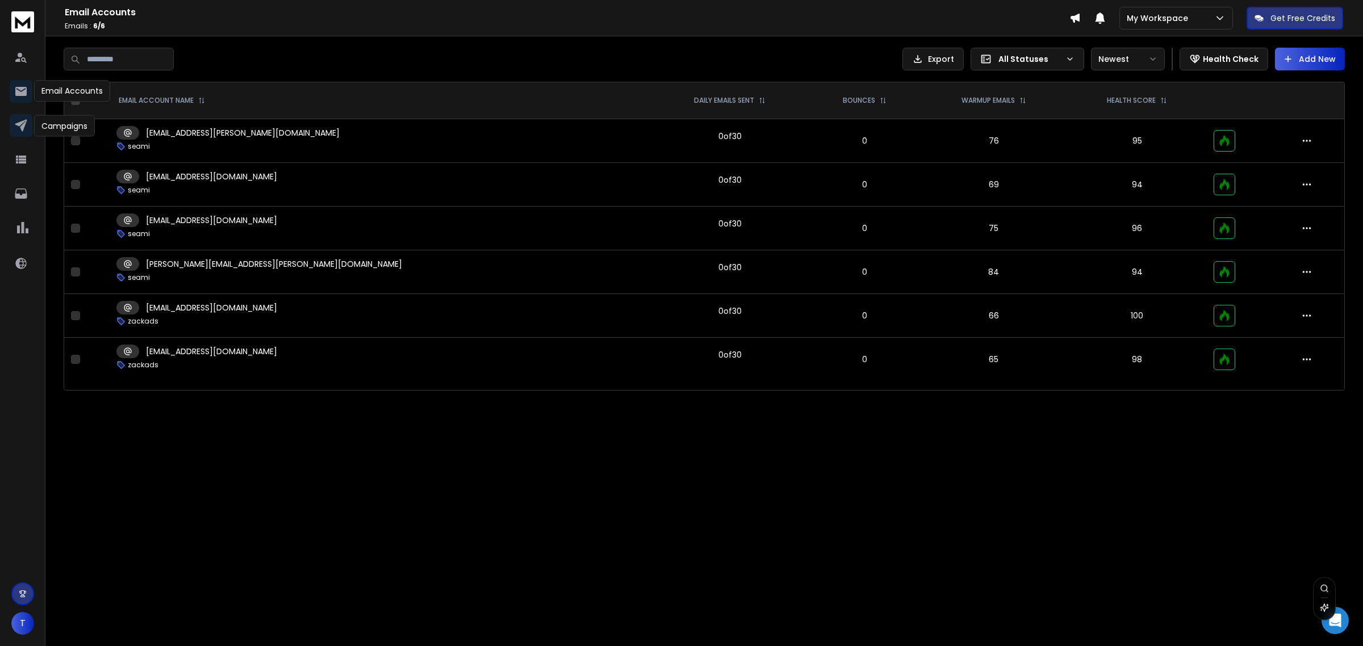
click at [19, 120] on icon at bounding box center [21, 126] width 14 height 14
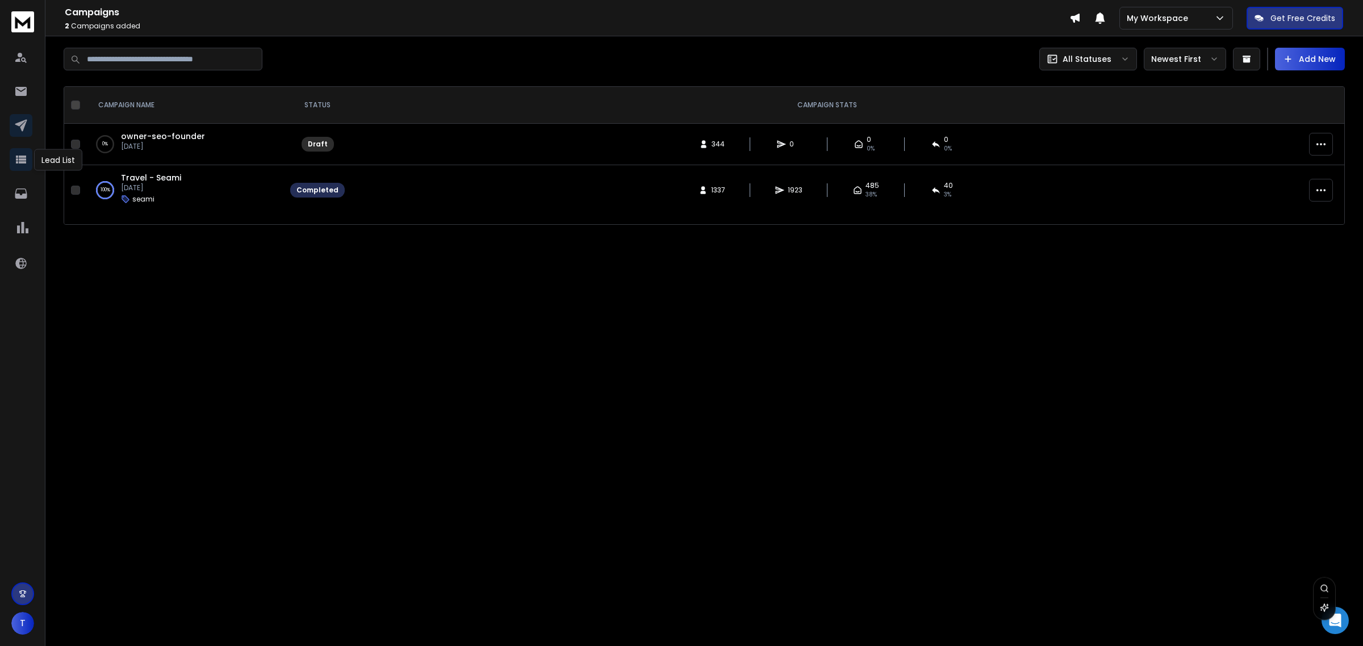
click at [17, 155] on icon at bounding box center [21, 160] width 14 height 14
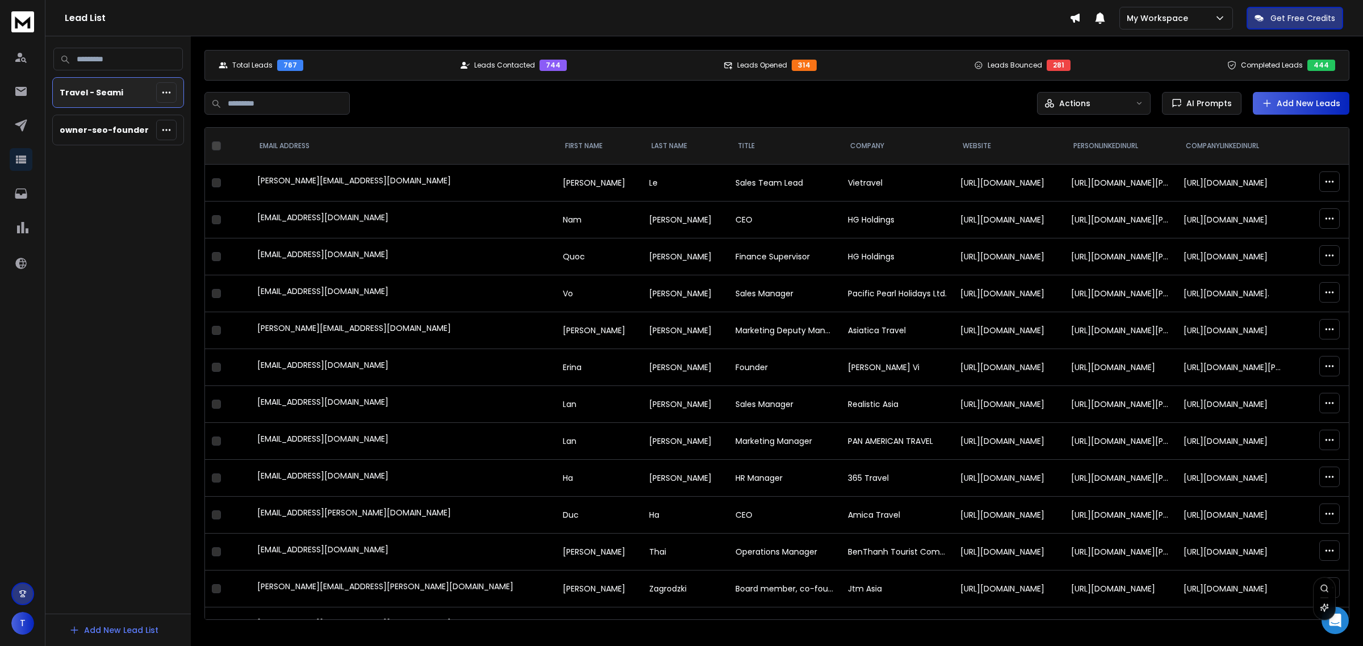
click at [89, 125] on p "owner-seo-founder" at bounding box center [104, 129] width 89 height 11
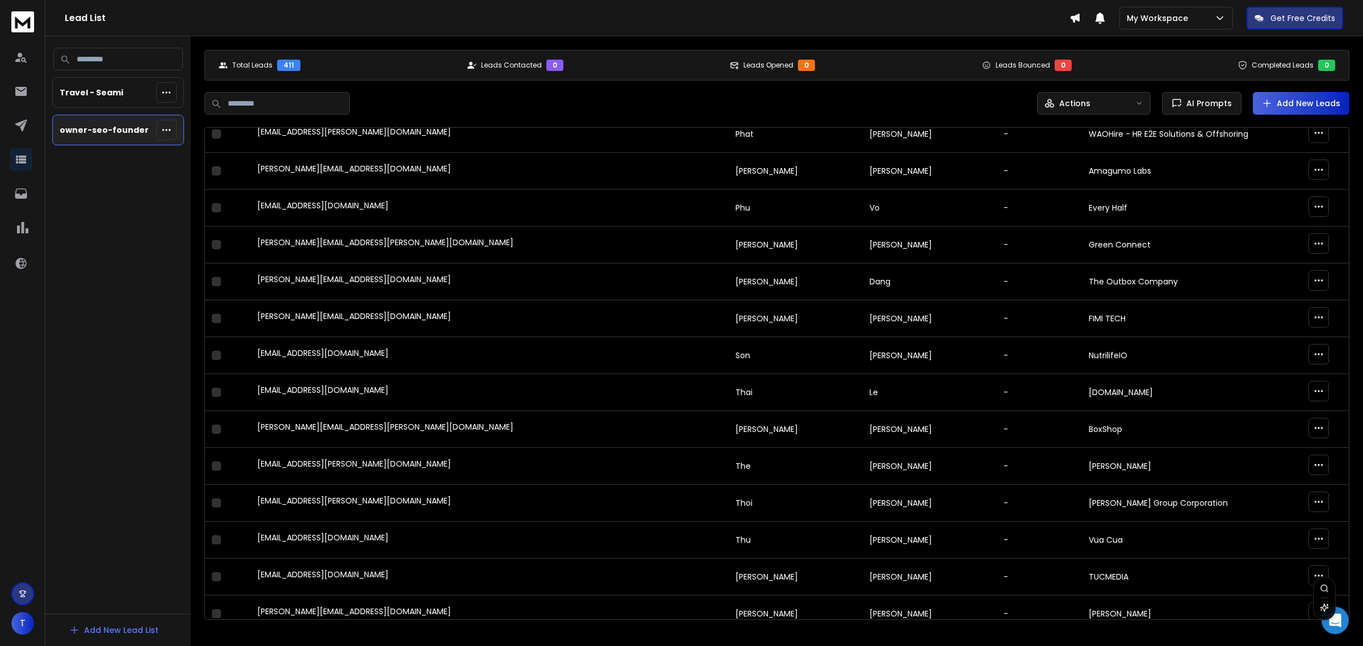
scroll to position [1973, 0]
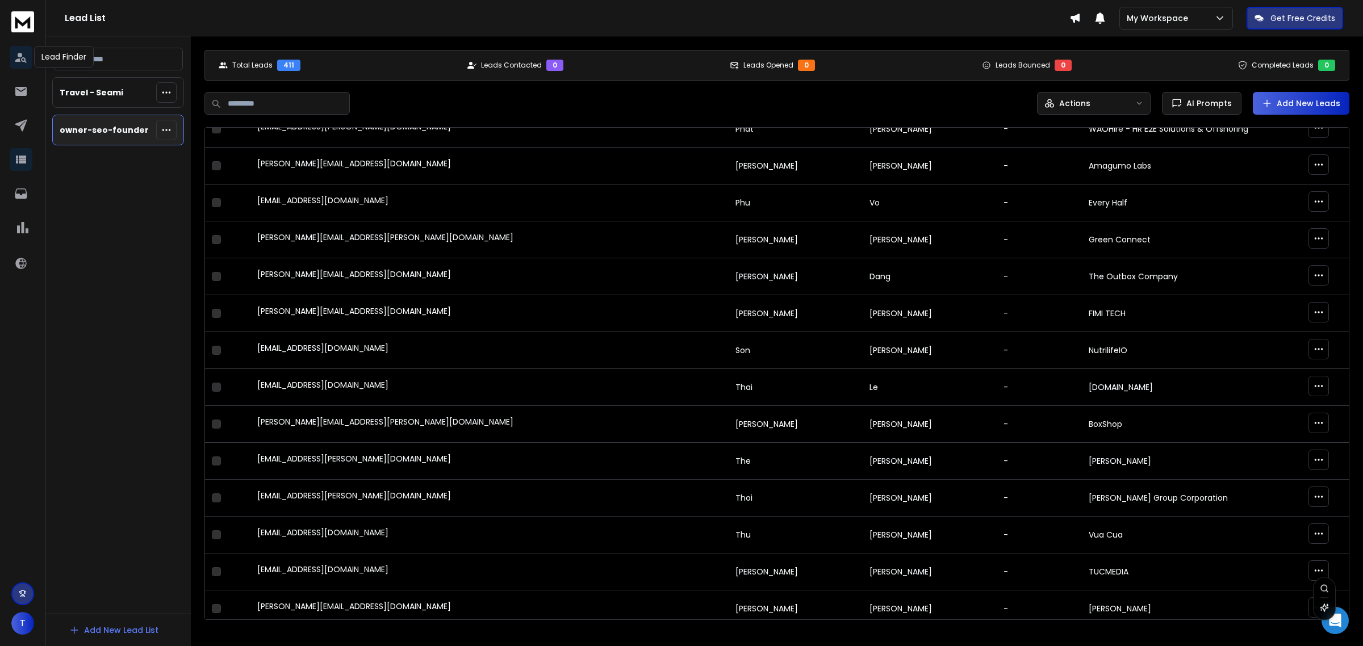
drag, startPoint x: 560, startPoint y: 0, endPoint x: 28, endPoint y: 58, distance: 534.6
click at [28, 58] on link at bounding box center [21, 57] width 23 height 23
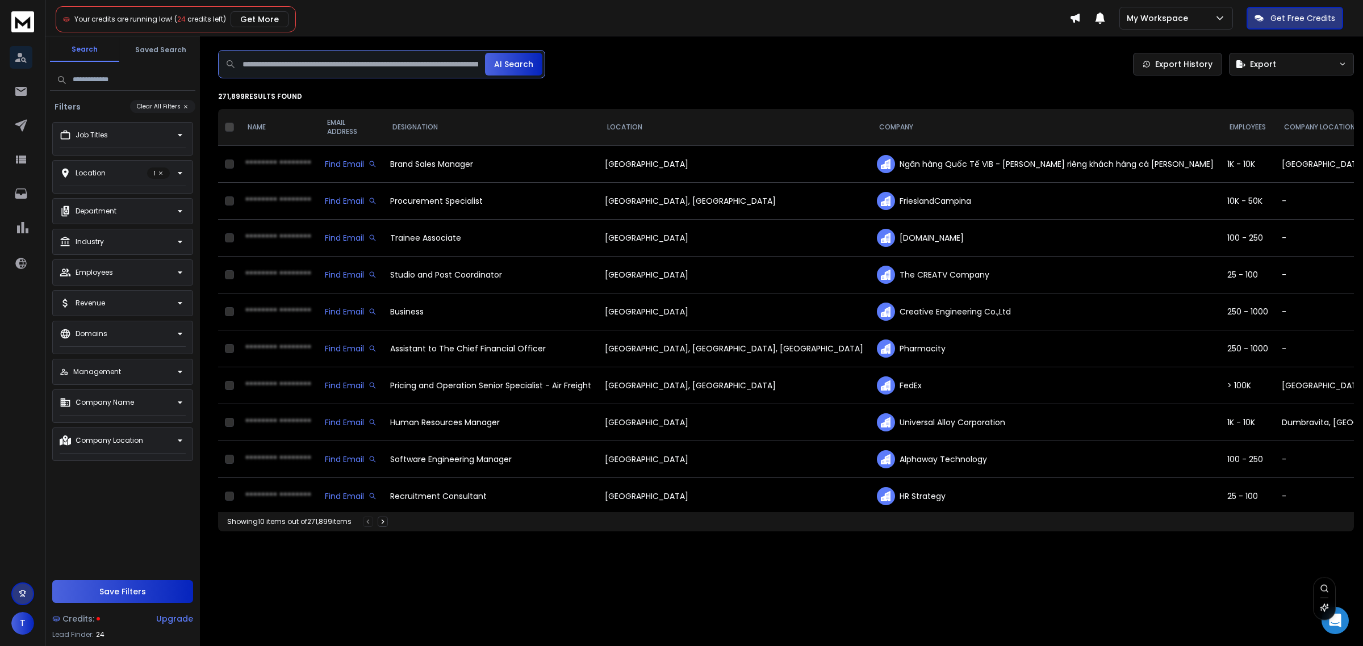
click at [1075, 24] on div "My Workspace Get Free Credits" at bounding box center [1206, 18] width 274 height 23
click at [1077, 18] on icon at bounding box center [1074, 18] width 9 height 9
click at [12, 263] on link at bounding box center [21, 263] width 23 height 23
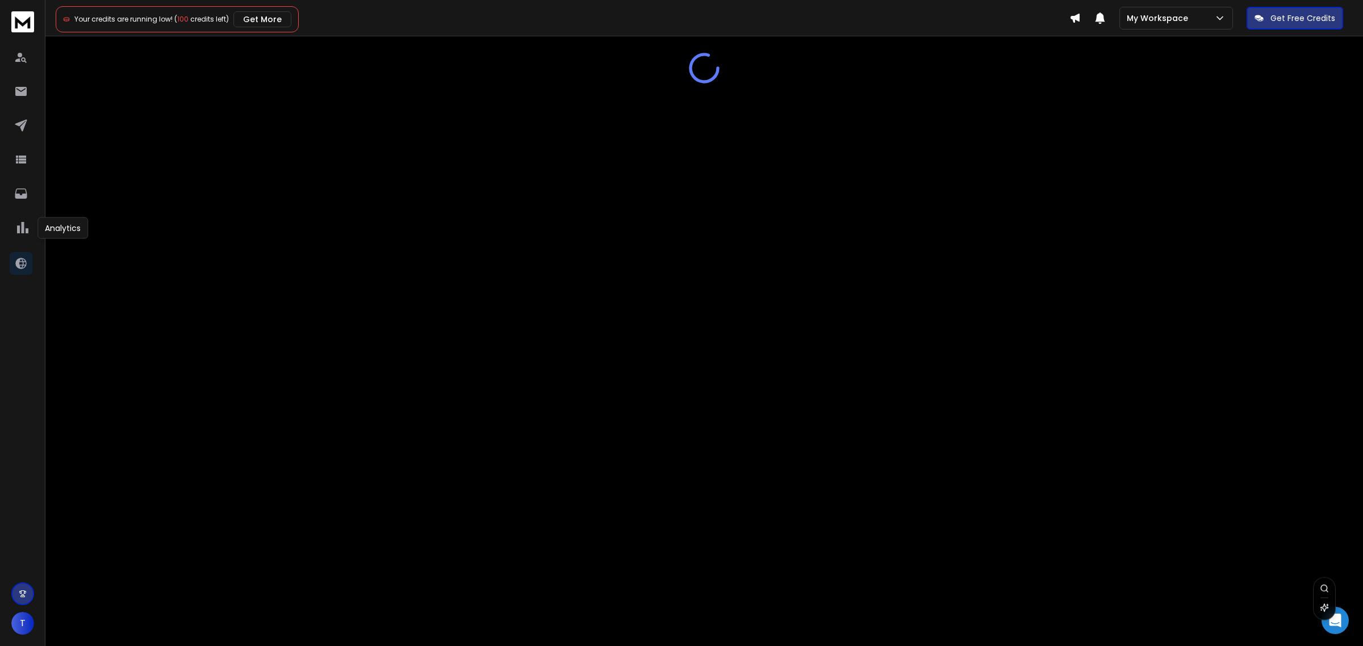
click at [28, 213] on div at bounding box center [23, 162] width 26 height 233
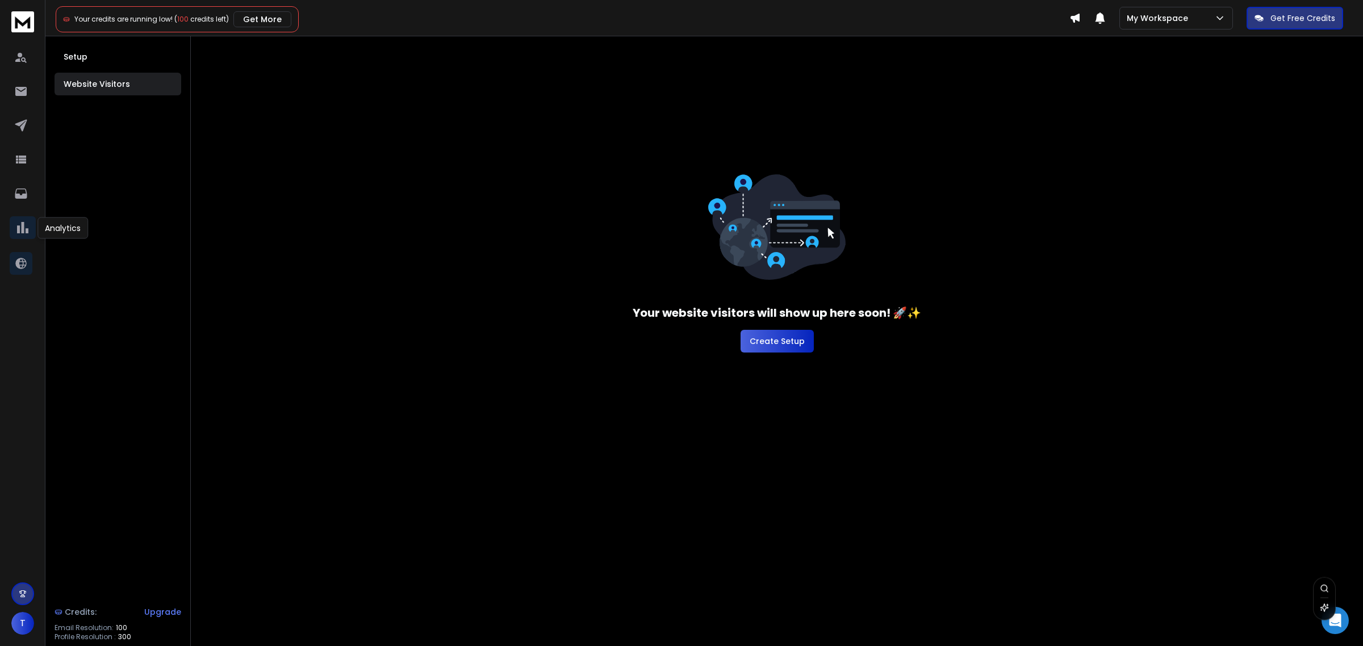
click at [26, 223] on icon at bounding box center [22, 227] width 17 height 17
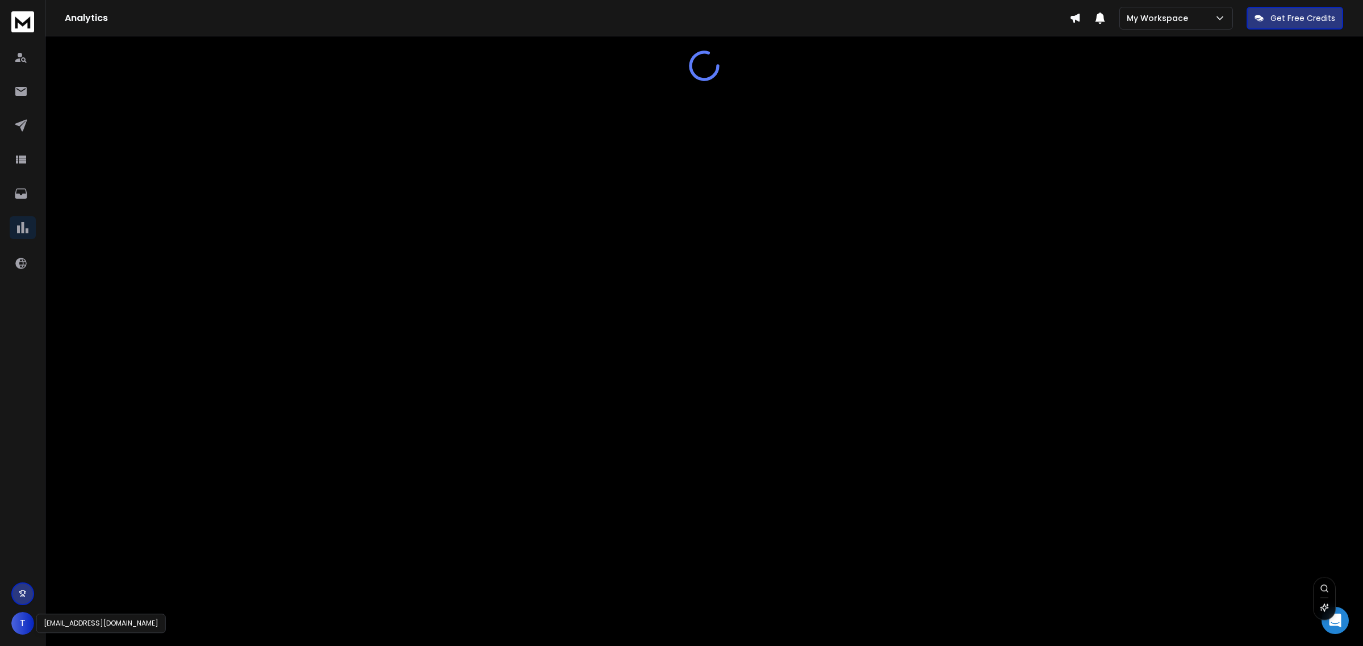
click at [27, 622] on span "T" at bounding box center [22, 623] width 23 height 23
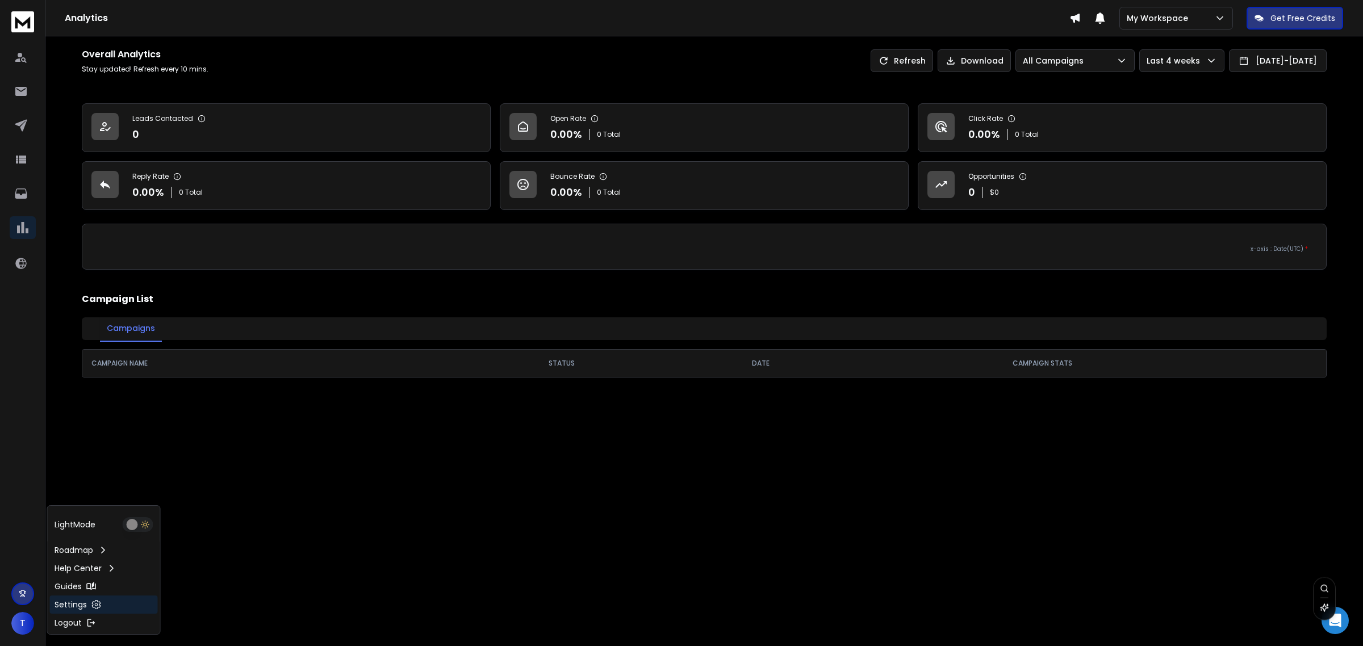
click at [72, 602] on p "Settings" at bounding box center [71, 604] width 32 height 11
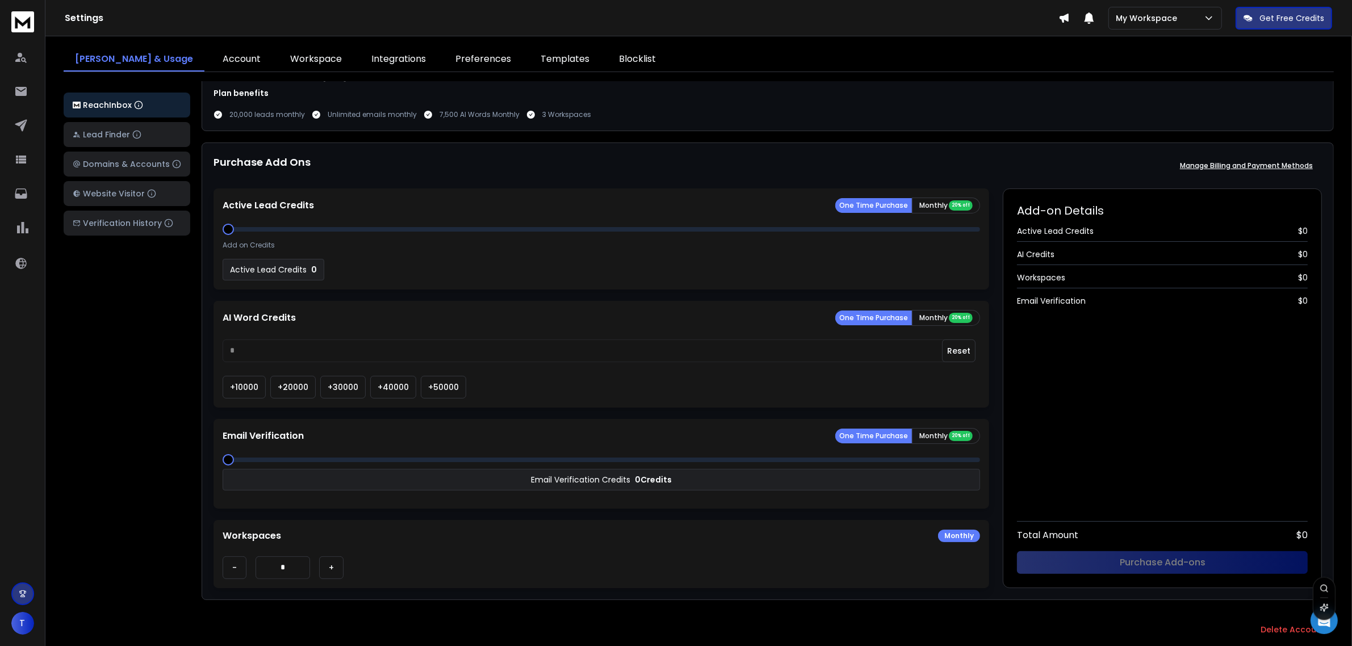
scroll to position [242, 0]
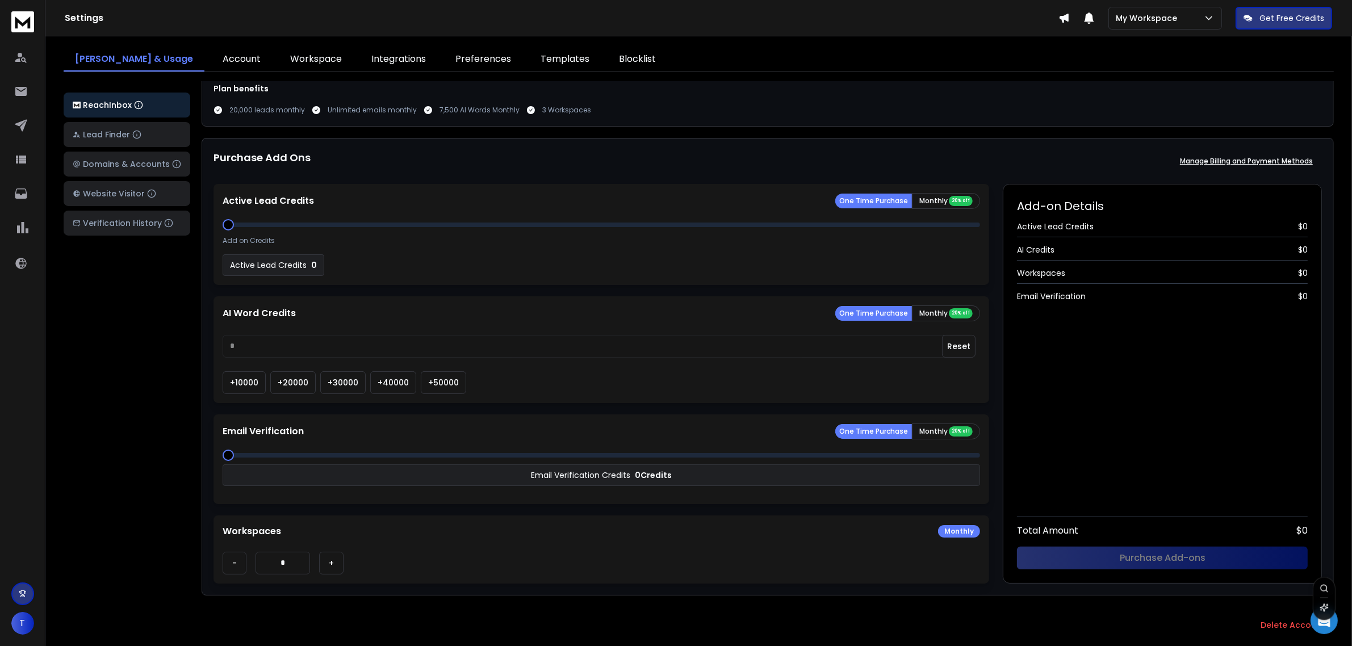
click at [223, 220] on span at bounding box center [228, 224] width 11 height 11
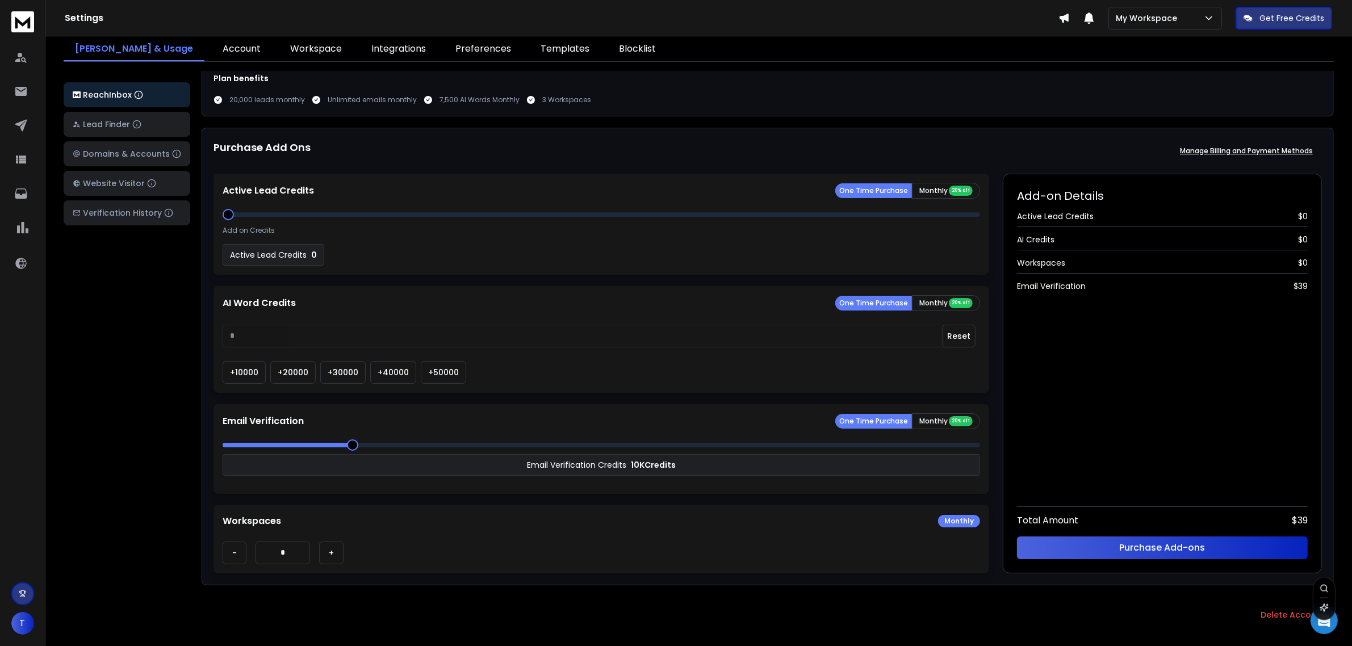
click at [347, 439] on span at bounding box center [352, 444] width 11 height 11
click at [234, 445] on span at bounding box center [228, 444] width 11 height 11
click at [325, 554] on button "+" at bounding box center [331, 553] width 24 height 23
click at [234, 543] on button "-" at bounding box center [235, 553] width 24 height 23
type input "*"
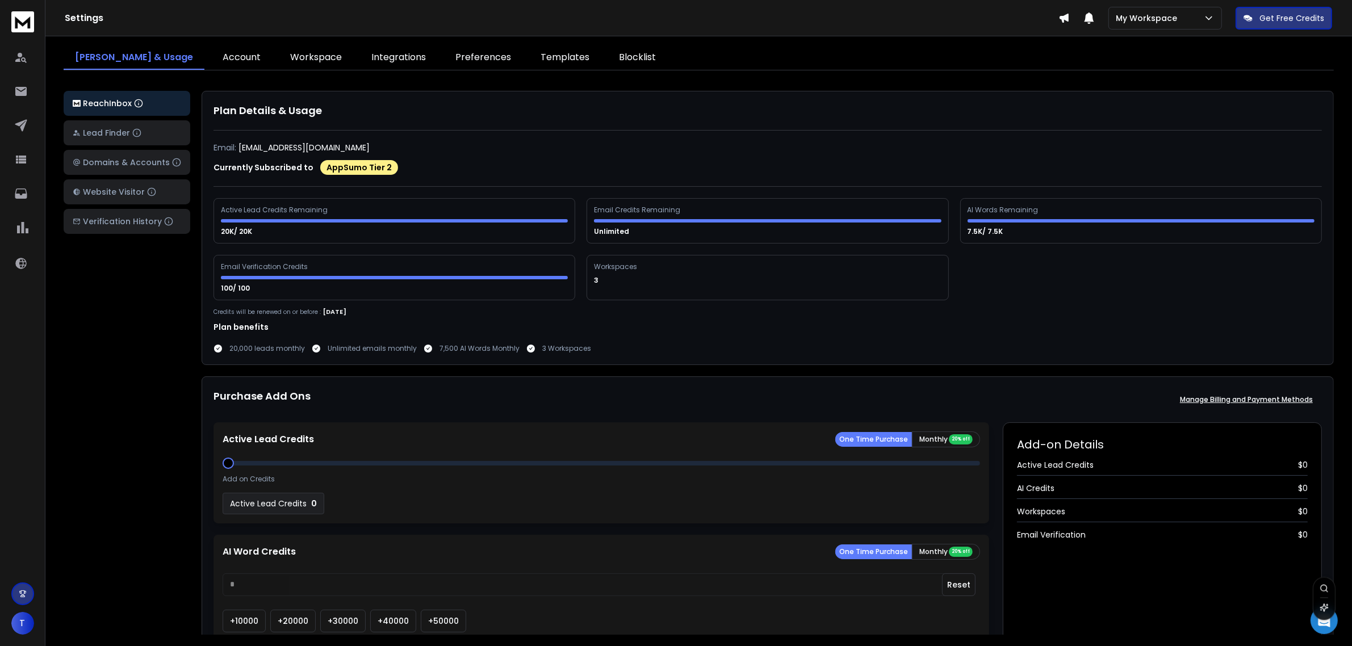
scroll to position [0, 0]
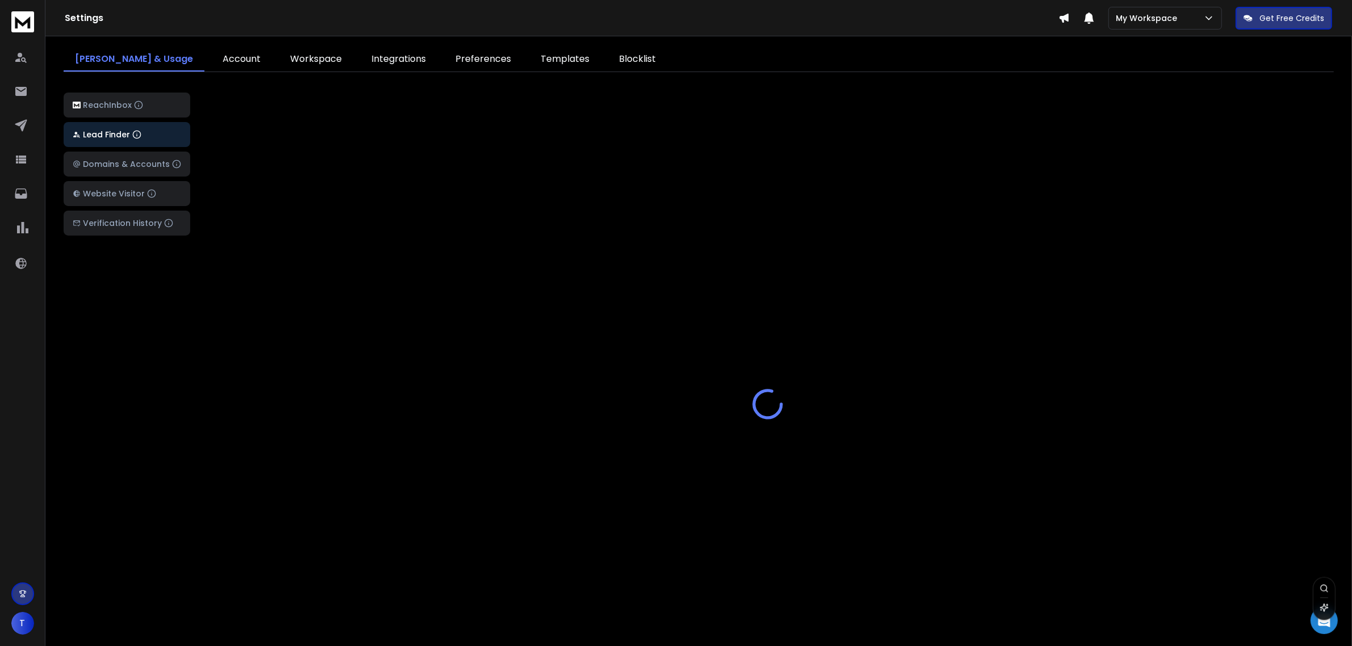
click at [98, 125] on button "Lead Finder" at bounding box center [127, 134] width 127 height 25
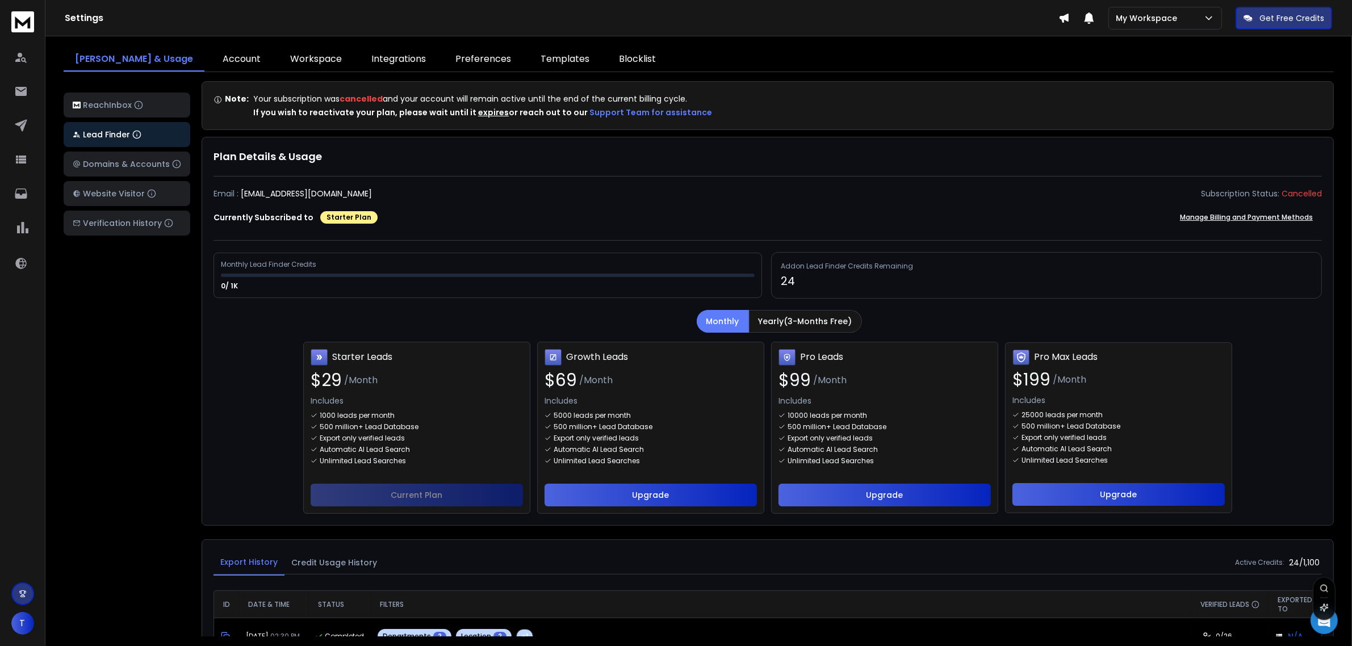
click at [346, 94] on span "cancelled" at bounding box center [361, 98] width 43 height 11
click at [451, 97] on p "Your subscription was cancelled and your account will remain active until the e…" at bounding box center [482, 98] width 459 height 11
click at [527, 94] on p "Your subscription was cancelled and your account will remain active until the e…" at bounding box center [482, 98] width 459 height 11
click at [601, 89] on div "Note: Your subscription was cancelled and your account will remain active until…" at bounding box center [767, 106] width 1117 height 34
click at [1214, 186] on div "Plan Details & Usage Email : [EMAIL_ADDRESS][DOMAIN_NAME] Subscription Status: …" at bounding box center [767, 331] width 1108 height 365
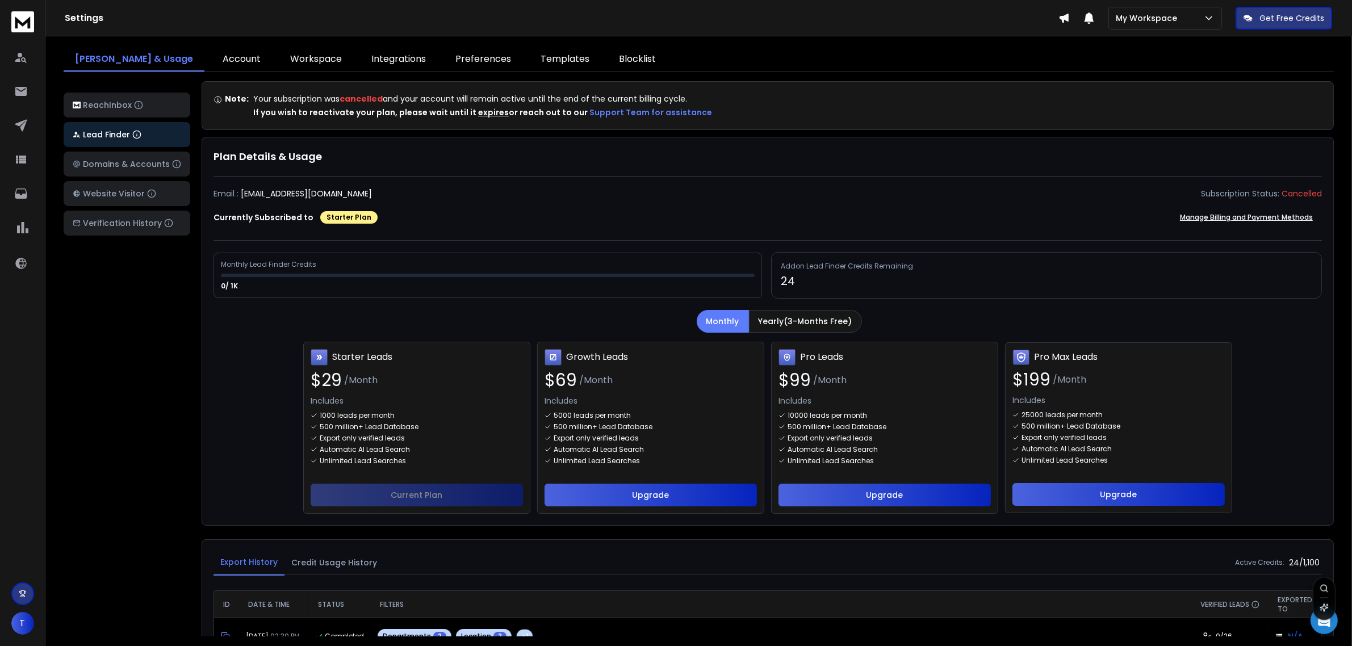
click at [353, 217] on div "Starter Plan" at bounding box center [348, 217] width 57 height 12
click at [382, 495] on div "Current Plan" at bounding box center [417, 495] width 212 height 23
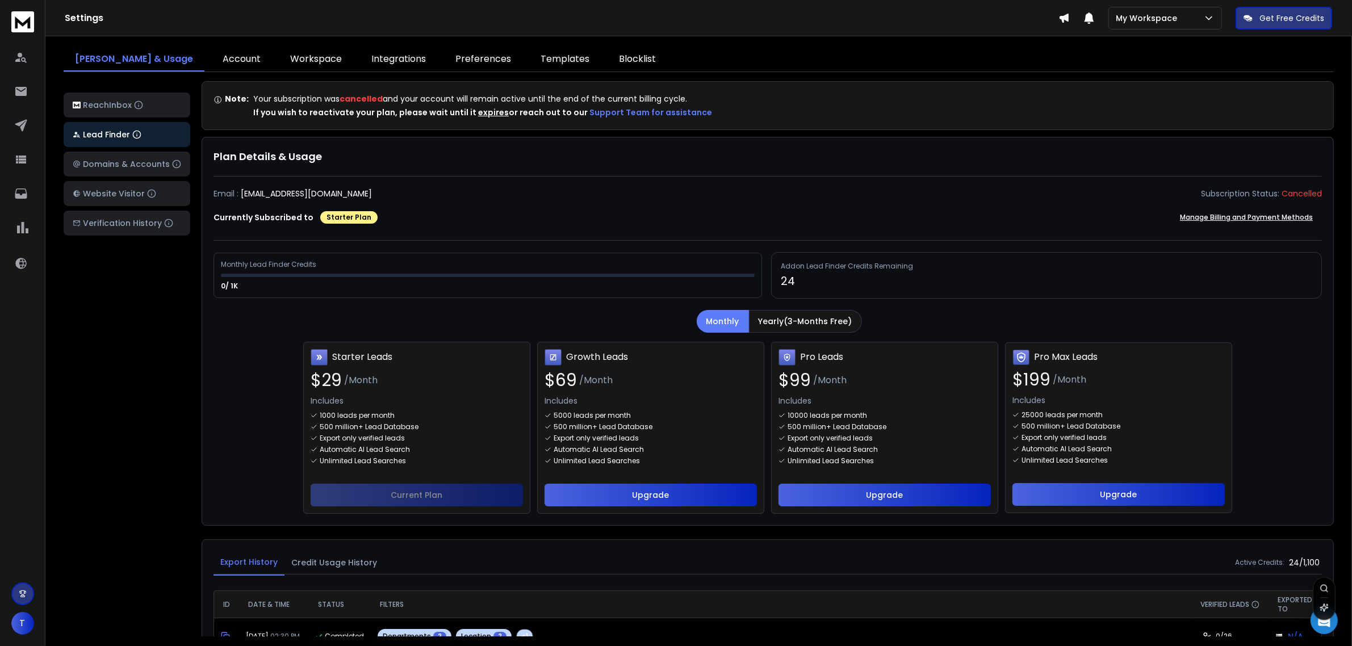
click at [628, 435] on p "Export only verified leads" at bounding box center [596, 438] width 85 height 9
click at [751, 328] on button "Yearly(3-Months Free)" at bounding box center [805, 321] width 113 height 23
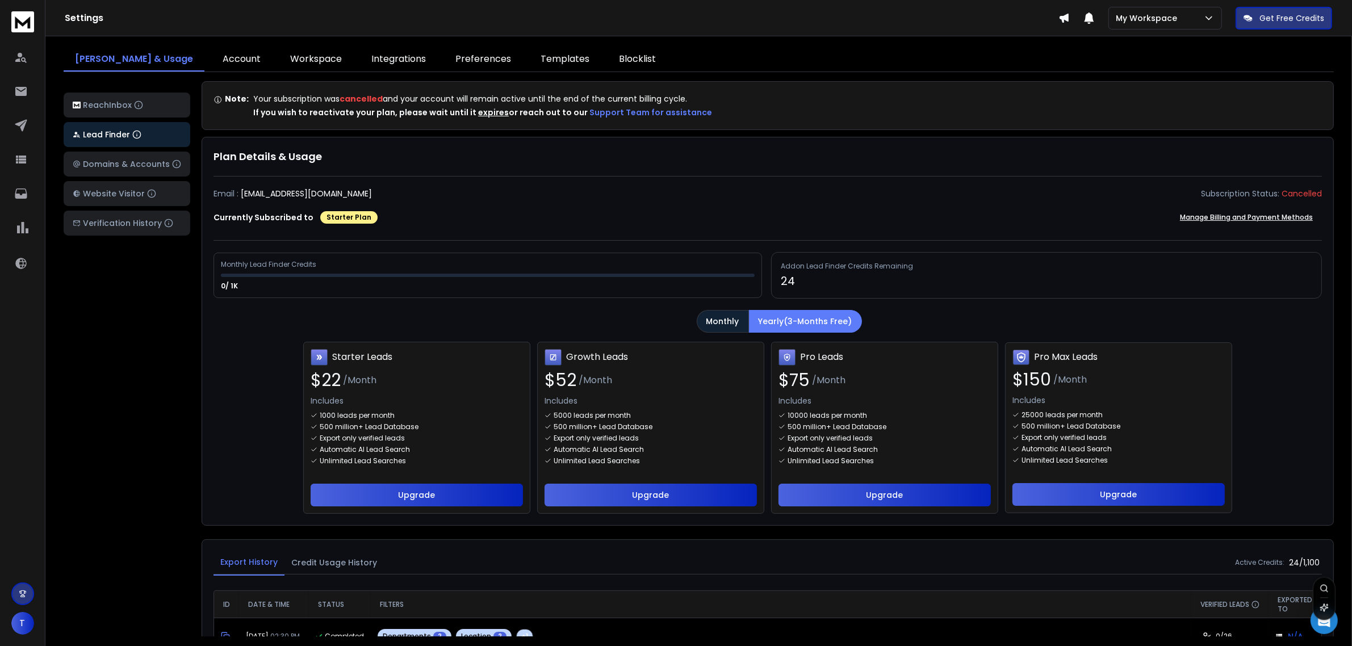
click at [719, 322] on button "Monthly" at bounding box center [723, 321] width 52 height 23
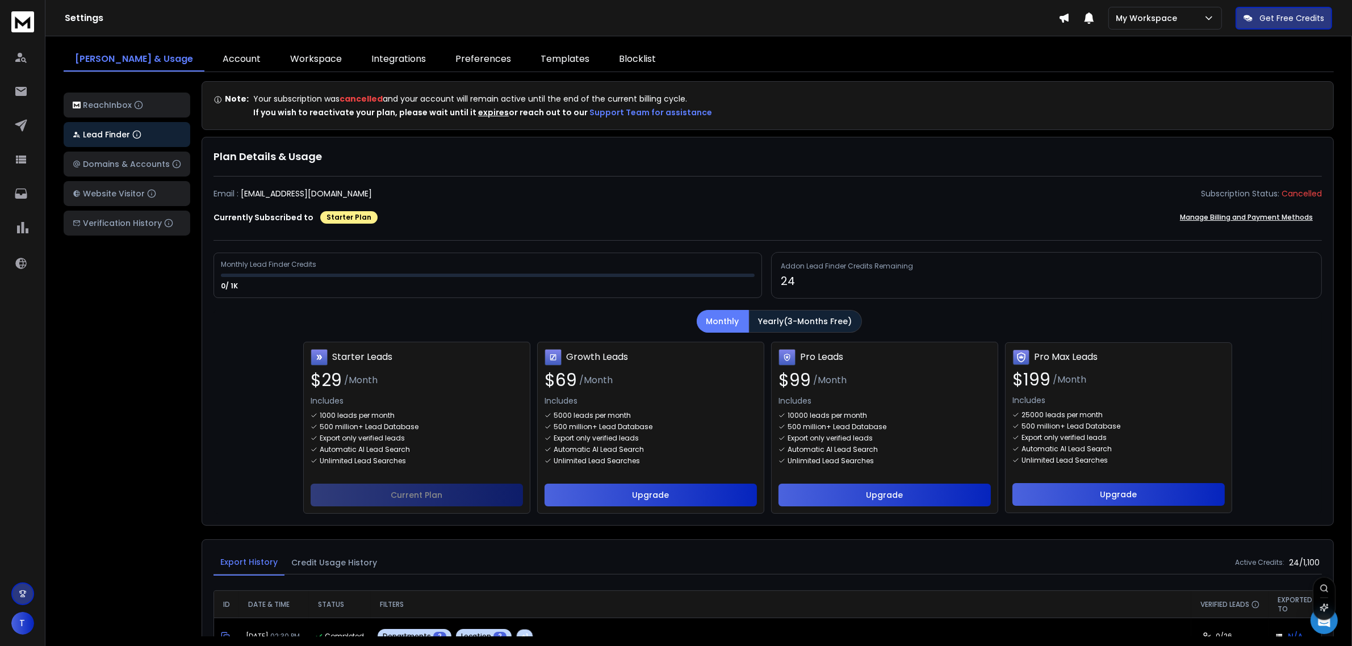
click at [801, 318] on button "Yearly(3-Months Free)" at bounding box center [805, 321] width 113 height 23
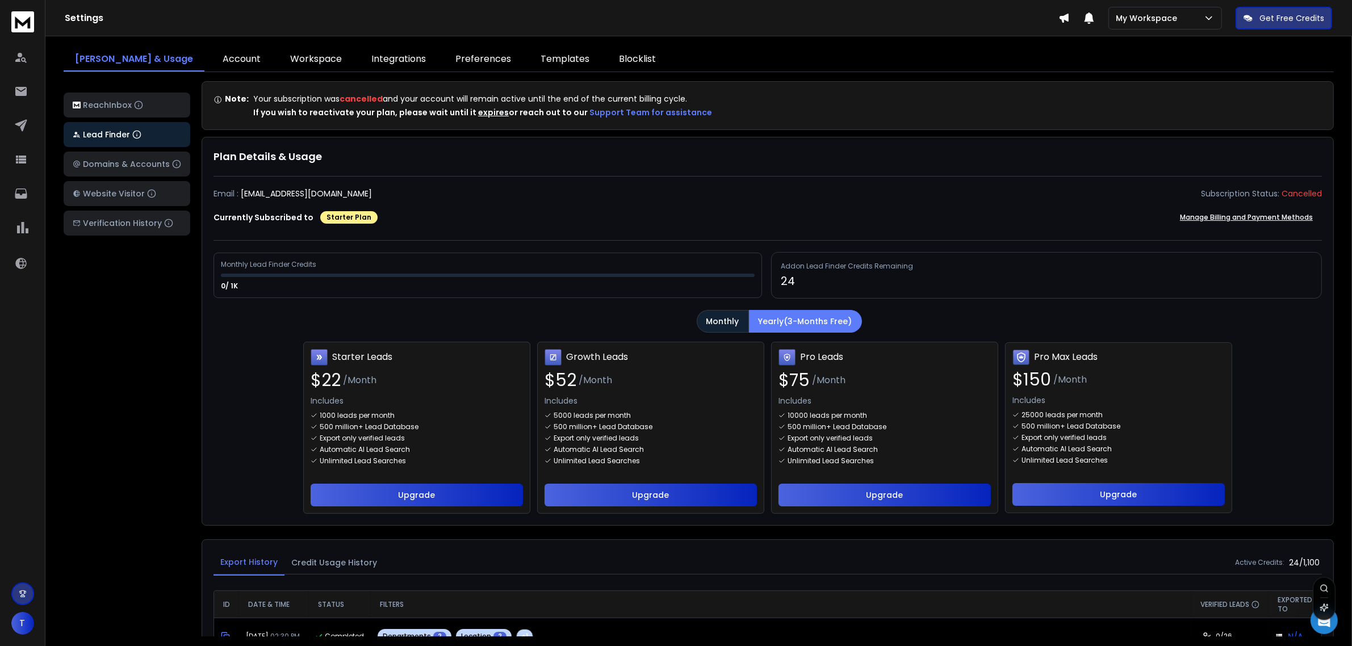
click at [697, 316] on button "Monthly" at bounding box center [723, 321] width 52 height 23
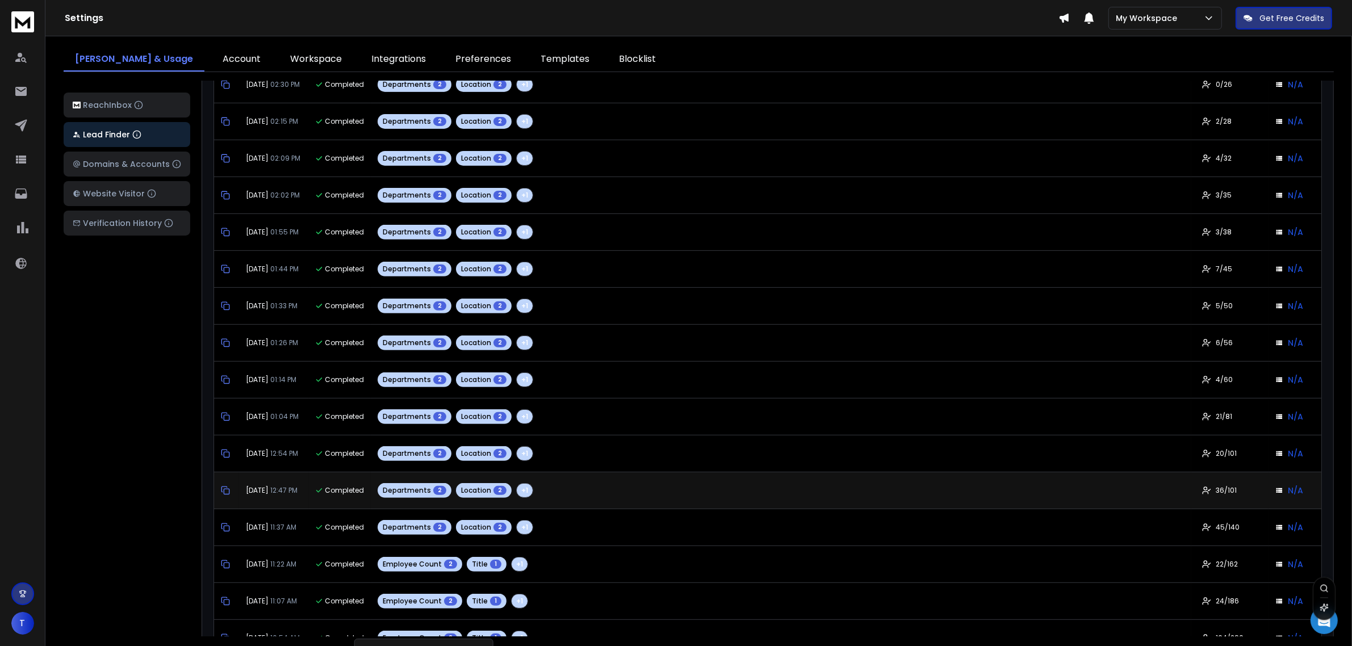
scroll to position [355, 0]
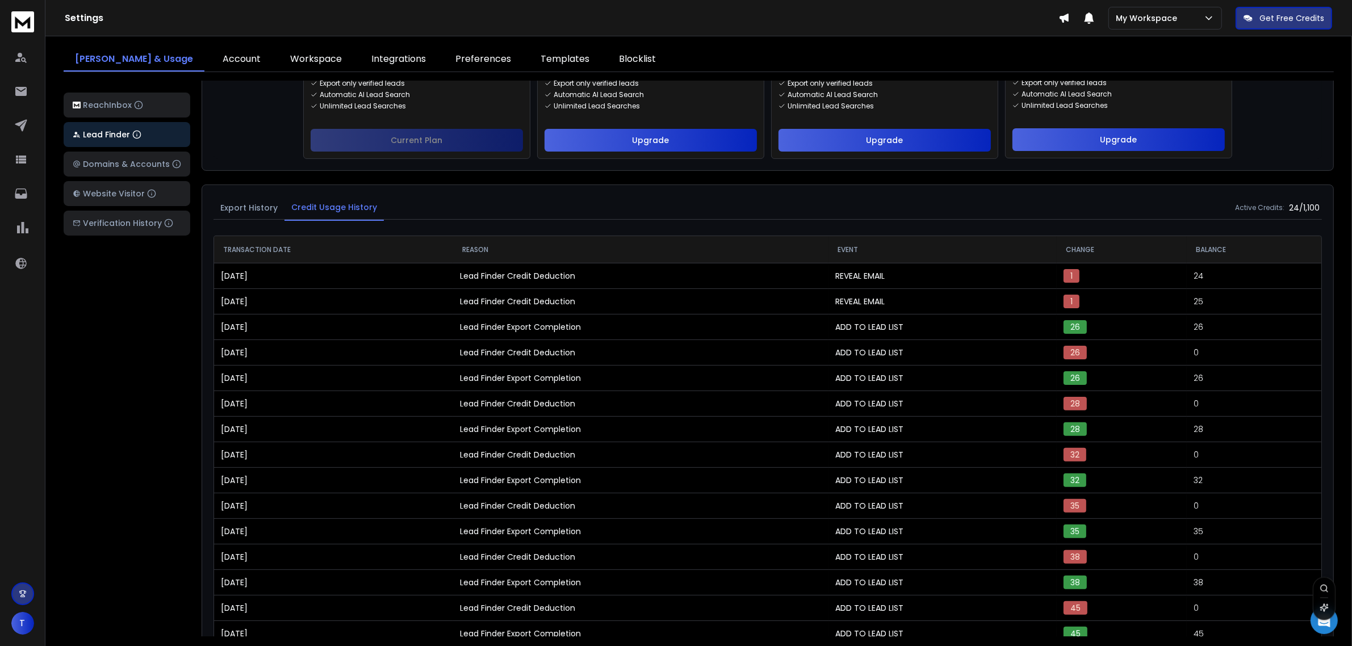
click at [311, 217] on button "Credit Usage History" at bounding box center [333, 208] width 99 height 26
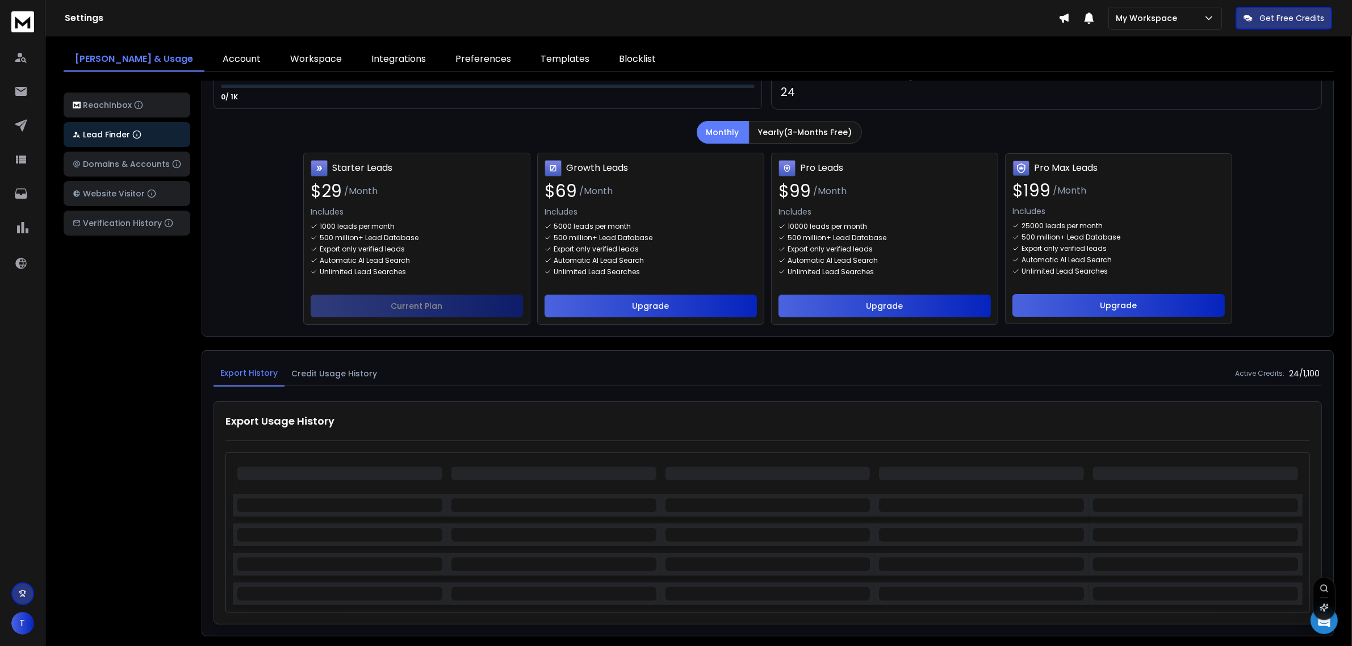
click at [245, 209] on div "Plan Details & Usage Email : [EMAIL_ADDRESS][DOMAIN_NAME] Subscription Status: …" at bounding box center [768, 292] width 1132 height 689
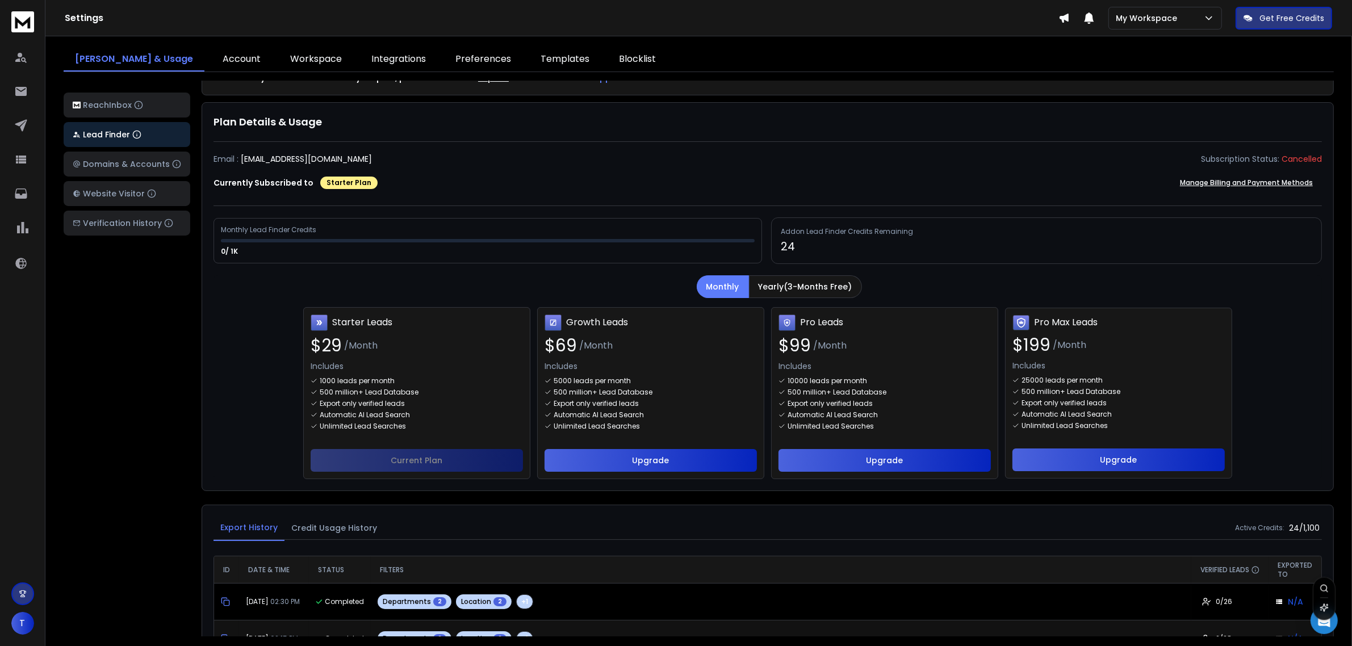
scroll to position [0, 0]
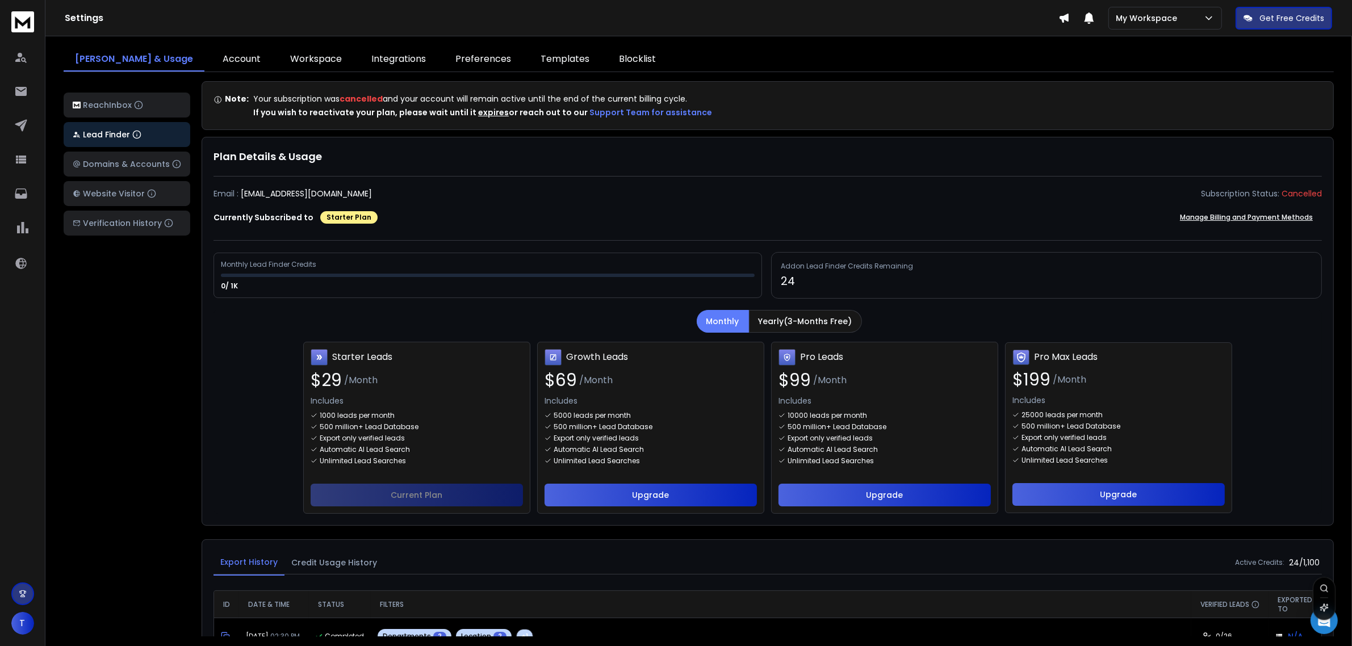
click at [91, 169] on button "Domains & Accounts" at bounding box center [127, 164] width 127 height 25
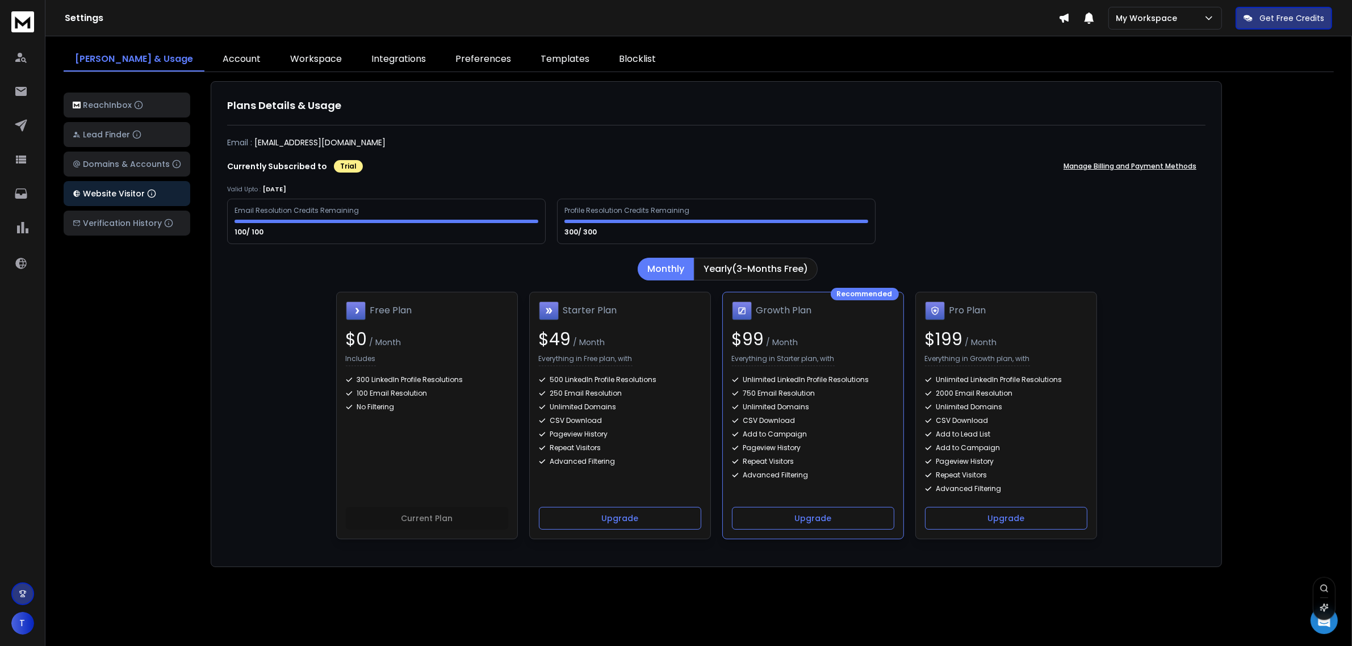
click at [128, 199] on button "Website Visitor" at bounding box center [127, 193] width 127 height 25
click at [137, 226] on button "Verification History" at bounding box center [127, 223] width 127 height 25
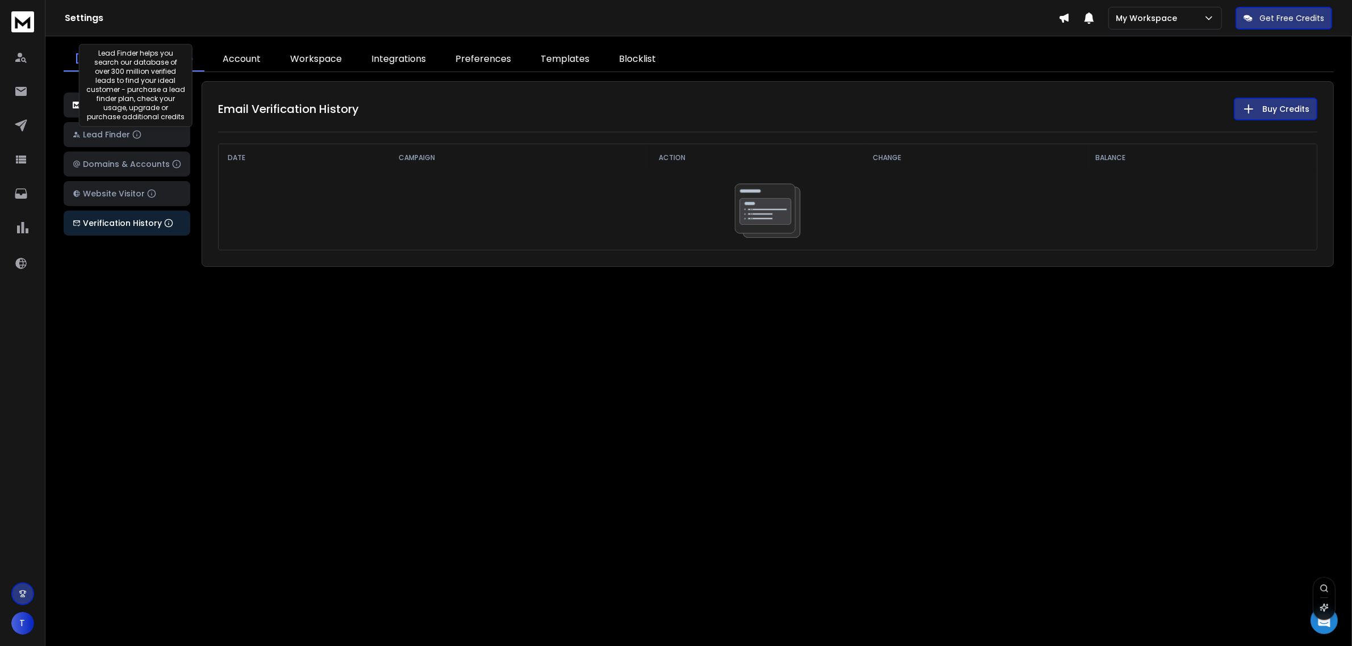
click at [112, 111] on div "Lead Finder helps you search our database of over 300 million verified leads to…" at bounding box center [136, 85] width 114 height 83
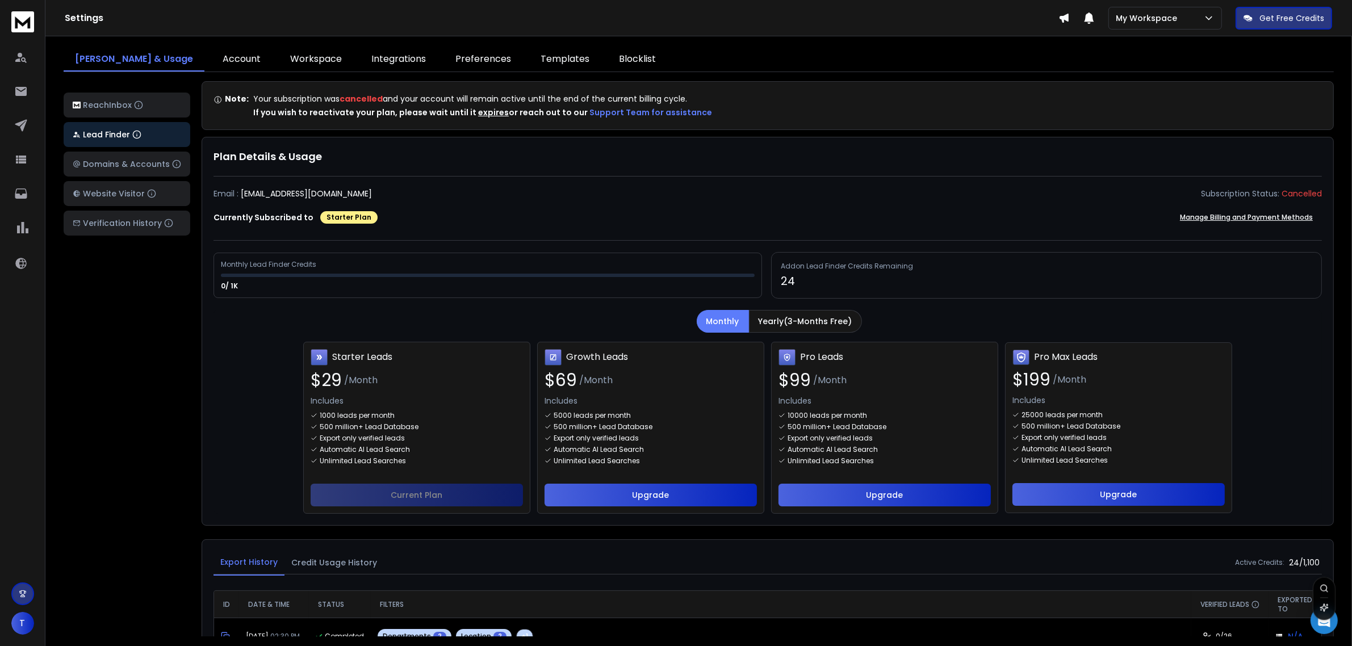
click at [128, 107] on button "ReachInbox" at bounding box center [127, 105] width 127 height 25
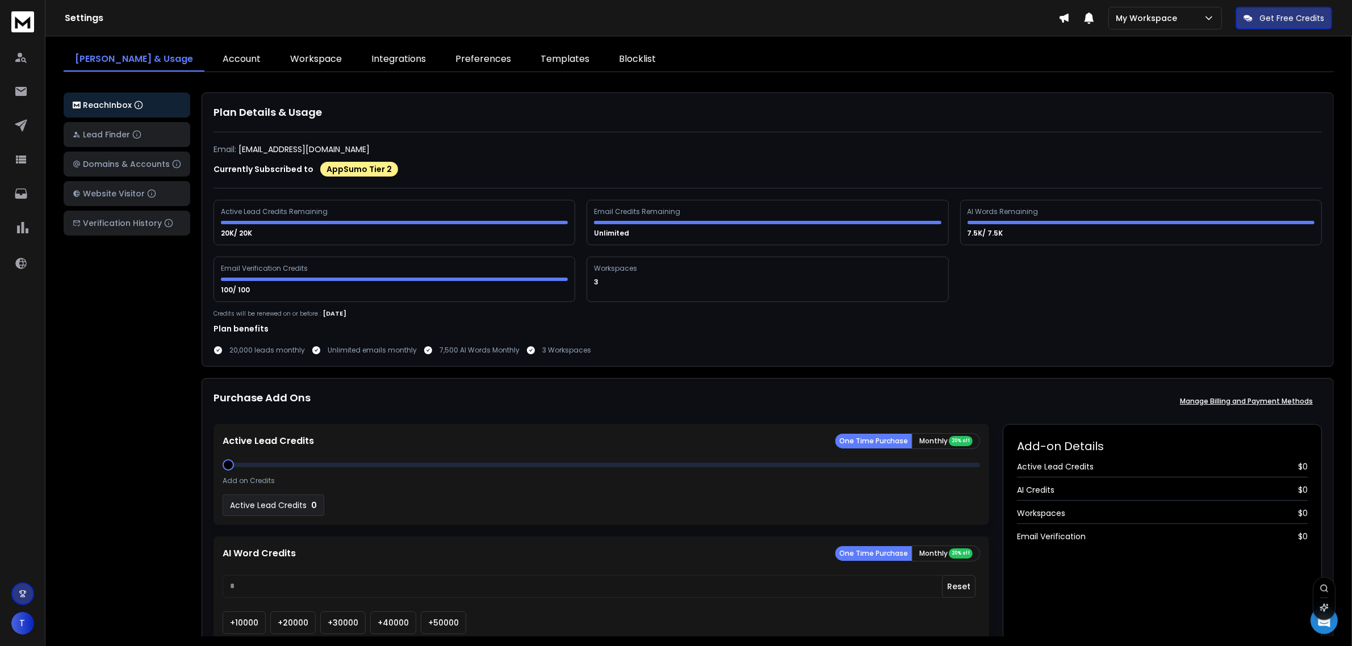
click at [789, 66] on div "[PERSON_NAME] & Usage Account Workspace Integrations Preferences Templates Bloc…" at bounding box center [699, 60] width 1270 height 24
click at [27, 12] on img at bounding box center [22, 21] width 23 height 21
